Goal: Task Accomplishment & Management: Manage account settings

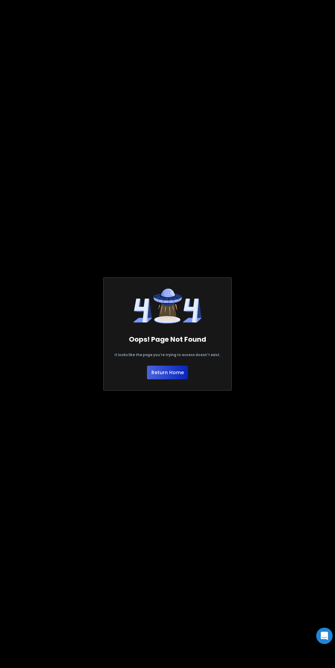
click at [174, 377] on button "Return Home" at bounding box center [167, 373] width 41 height 14
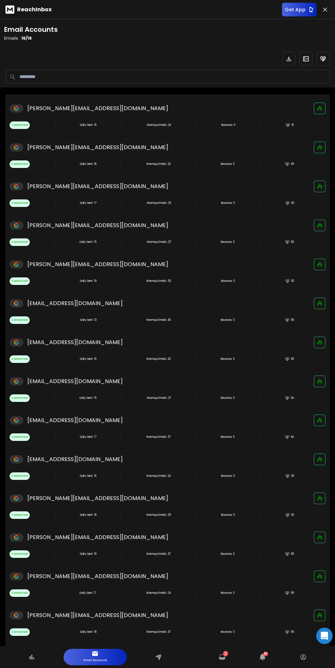
scroll to position [62, 0]
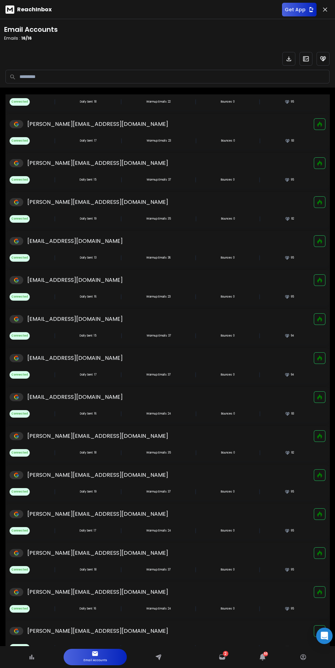
click at [222, 657] on icon at bounding box center [222, 656] width 7 height 7
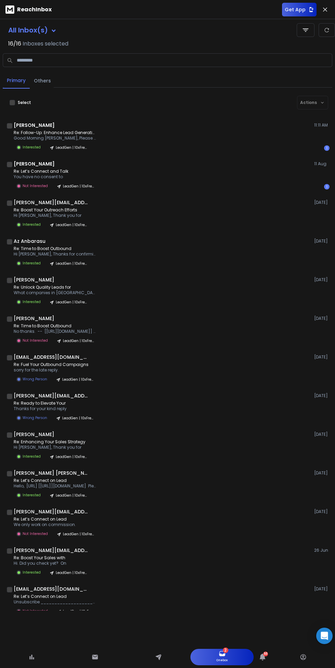
click at [256, 178] on div "Re: Let’s Connect and Talk You have no consent to Not Interested LeadGen | 10xF…" at bounding box center [172, 179] width 316 height 21
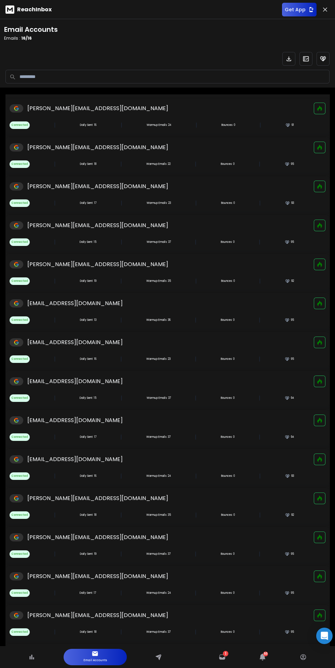
click at [222, 657] on icon at bounding box center [222, 656] width 7 height 7
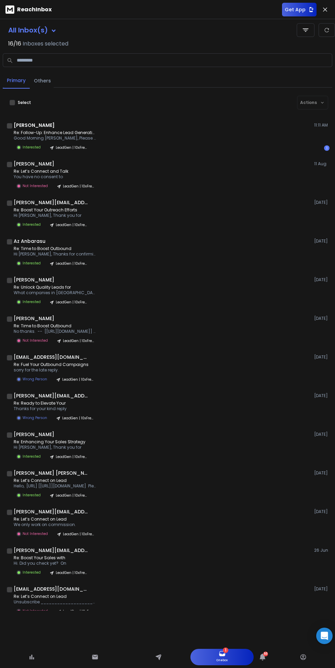
click at [255, 134] on div "Re: Follow-Up: Enhance Lead Generation Good Morning [PERSON_NAME], Please send …" at bounding box center [172, 140] width 316 height 21
